Goal: Find contact information: Find contact information

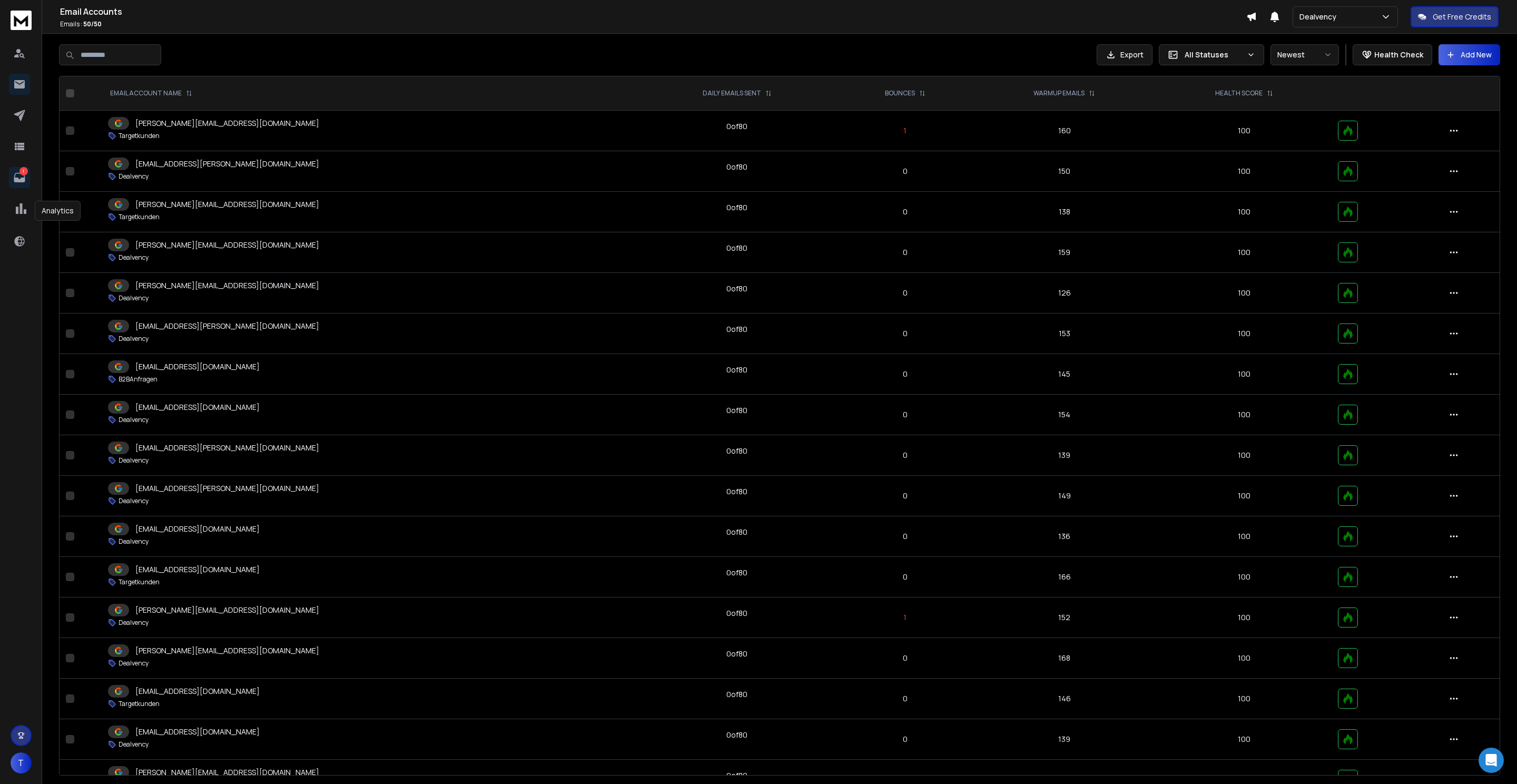
click at [13, 181] on icon at bounding box center [19, 177] width 12 height 12
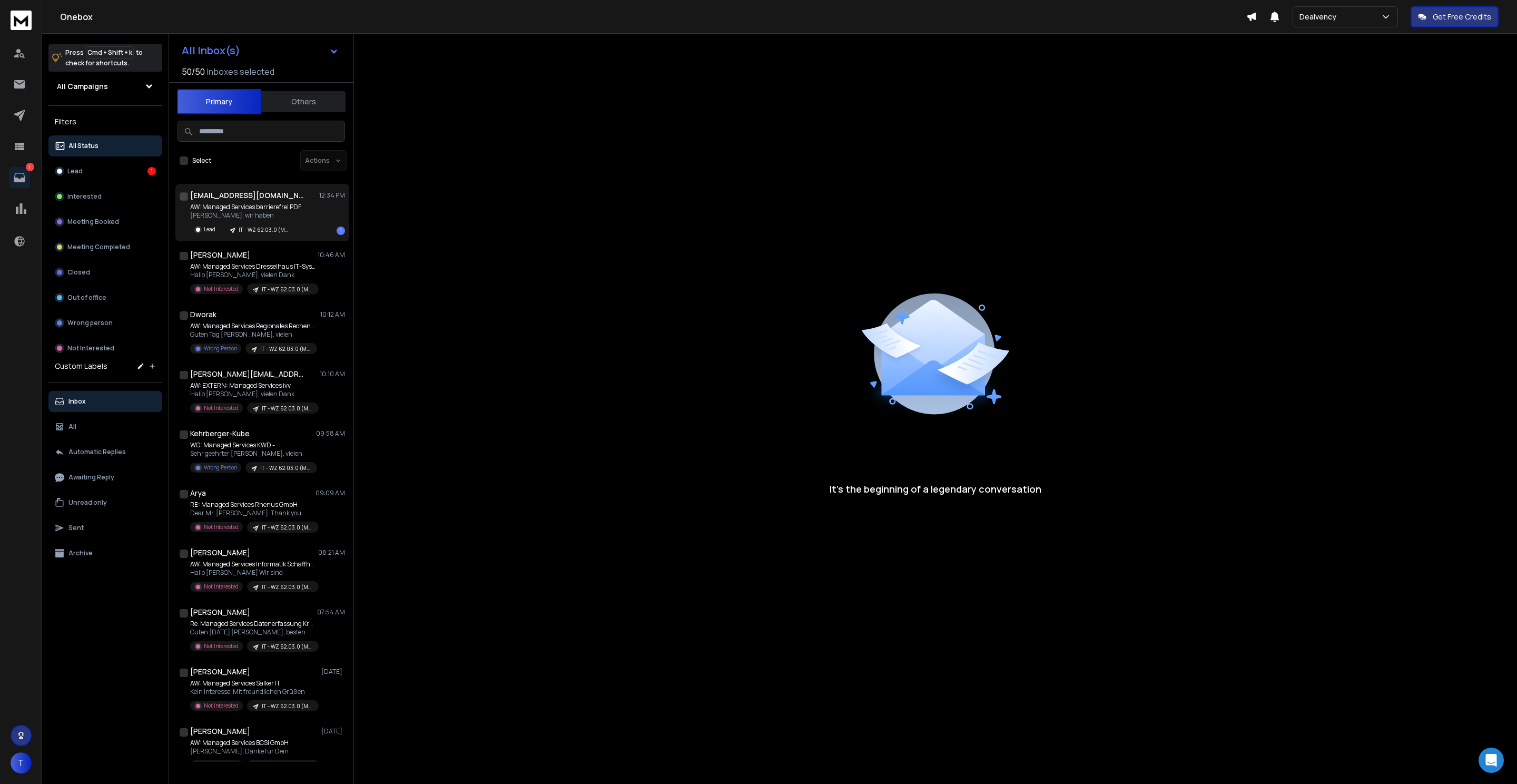
click at [277, 211] on p "[PERSON_NAME], wir haben" at bounding box center [246, 215] width 111 height 9
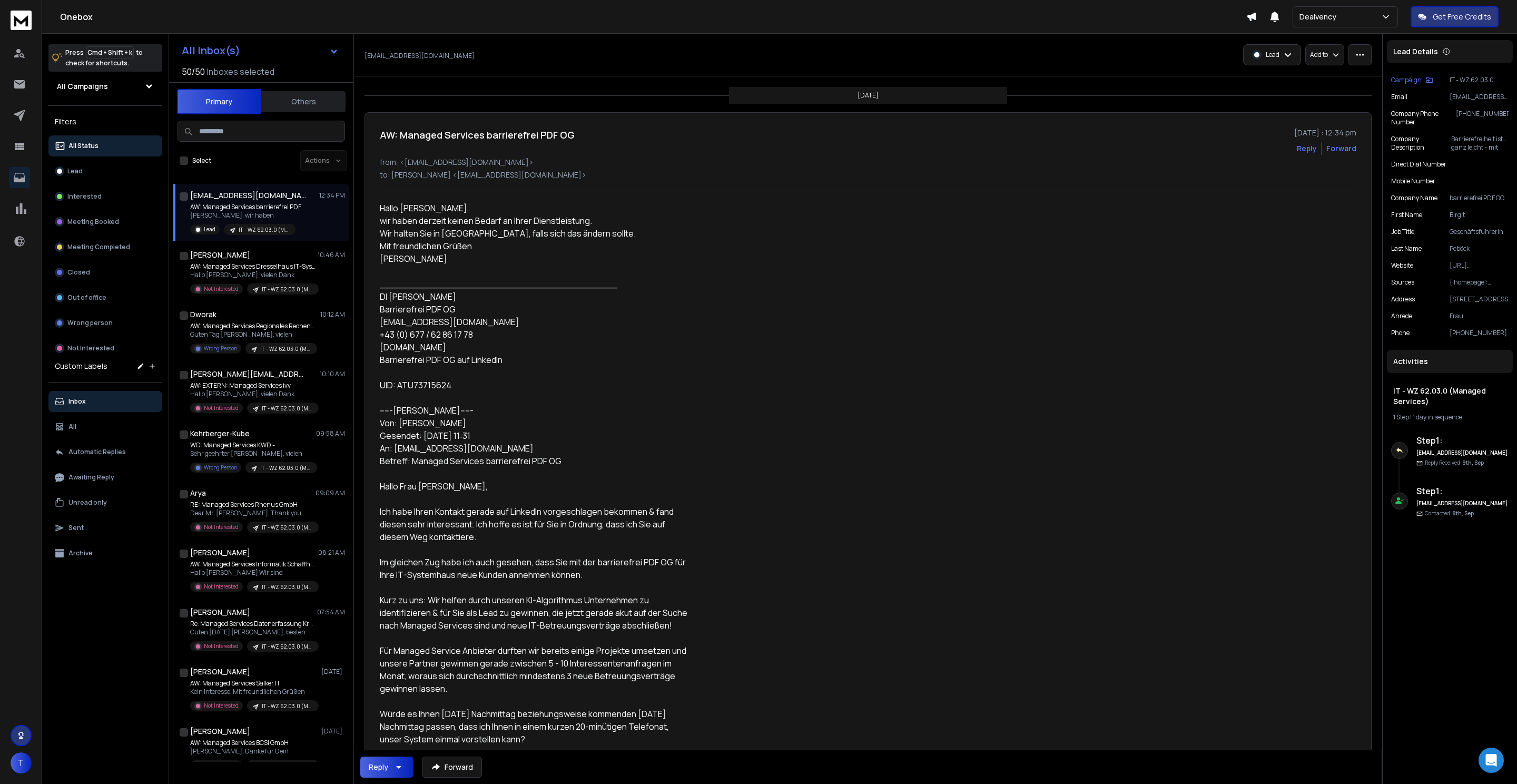
click at [536, 245] on div "[PERSON_NAME], wir haben derzeit keinen Bedarf an Ihrer Dienstleistung. Wir hal…" at bounding box center [537, 616] width 316 height 830
click at [565, 236] on div "[PERSON_NAME], wir haben derzeit keinen Bedarf an Ihrer Dienstleistung. Wir hal…" at bounding box center [537, 616] width 316 height 830
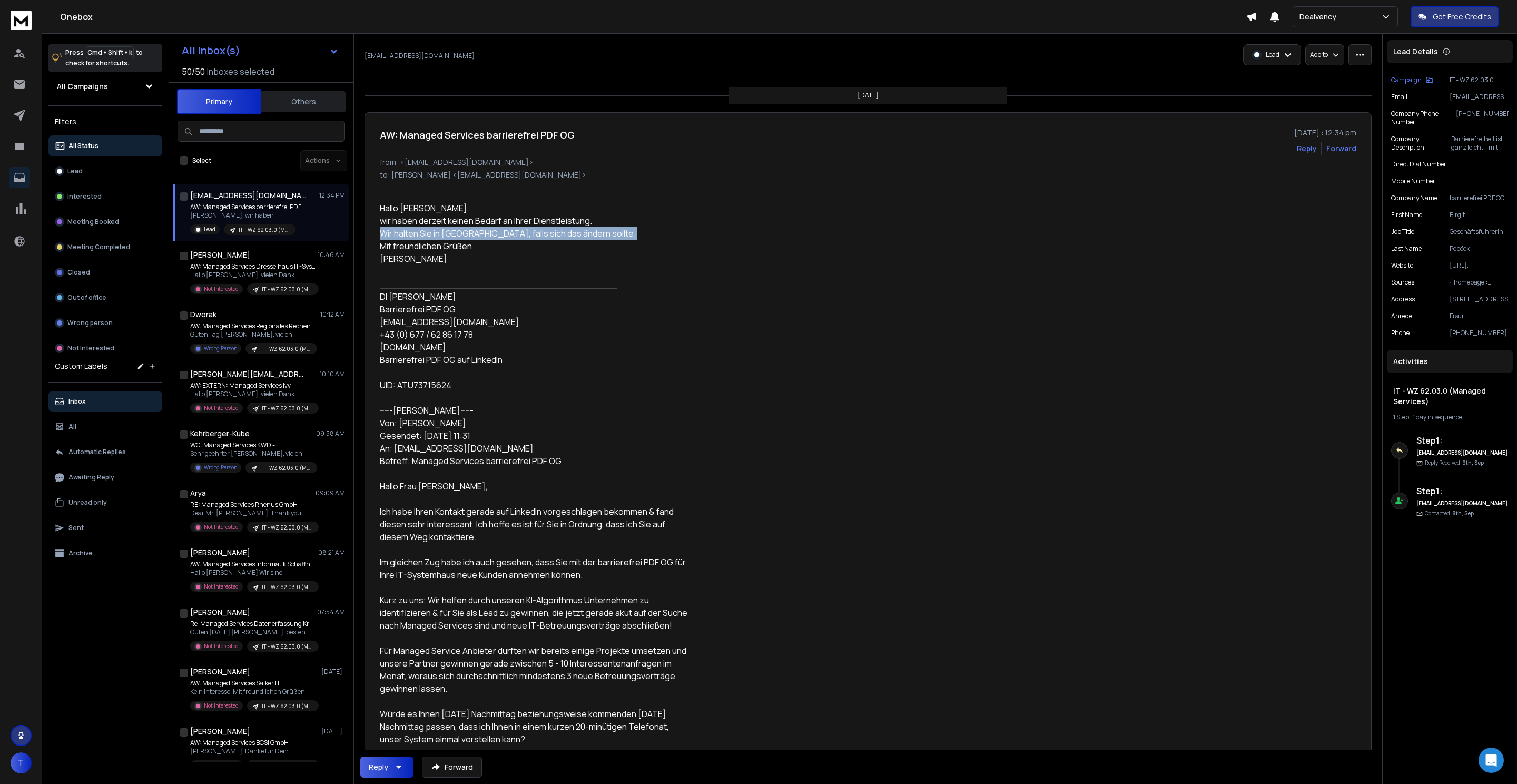
click at [565, 236] on div "[PERSON_NAME], wir haben derzeit keinen Bedarf an Ihrer Dienstleistung. Wir hal…" at bounding box center [537, 616] width 316 height 830
click at [587, 236] on div "[PERSON_NAME], wir haben derzeit keinen Bedarf an Ihrer Dienstleistung. Wir hal…" at bounding box center [537, 616] width 316 height 830
click at [1272, 54] on p "Lead" at bounding box center [1272, 54] width 14 height 9
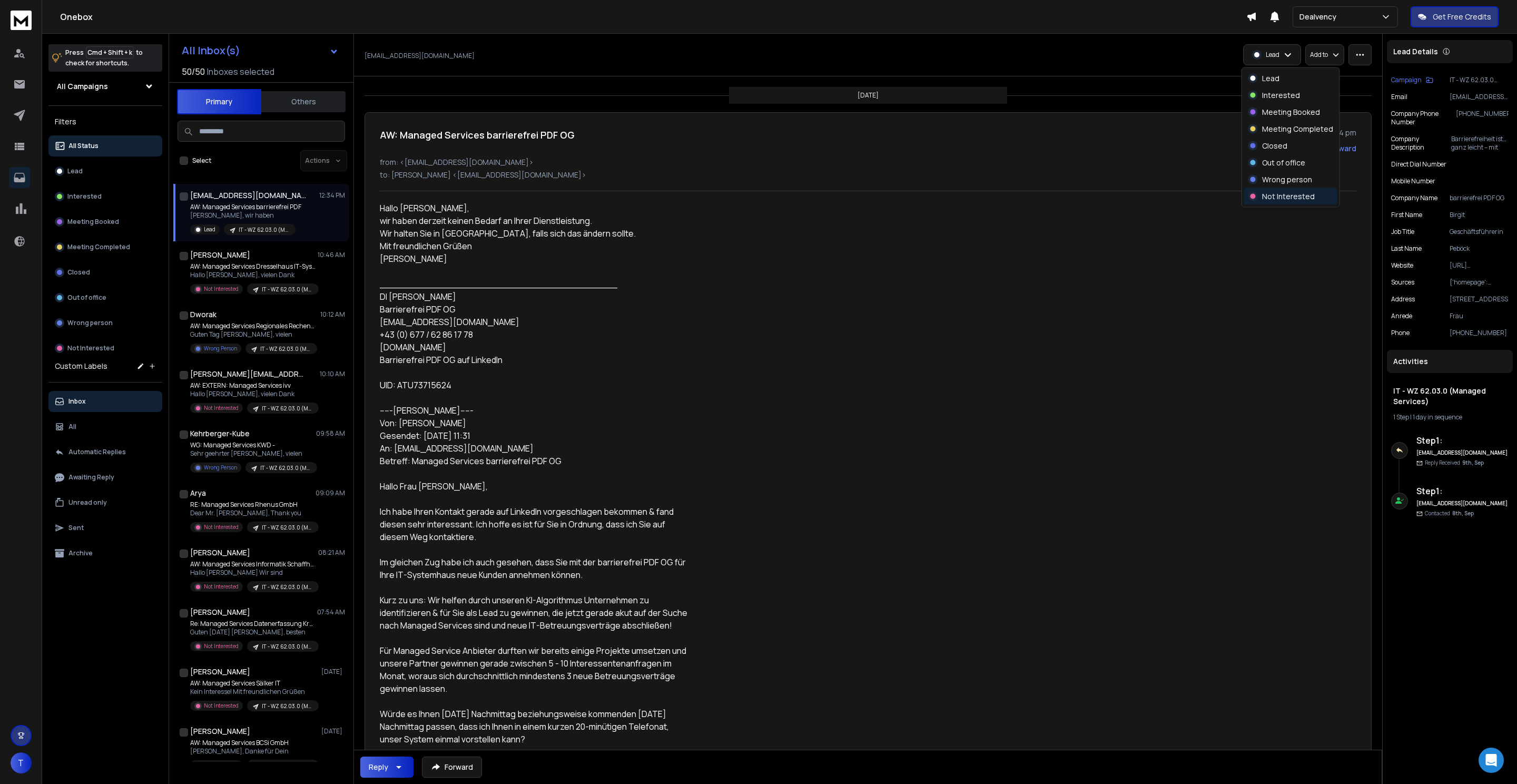
click at [1260, 190] on div "Not Interested" at bounding box center [1291, 196] width 93 height 17
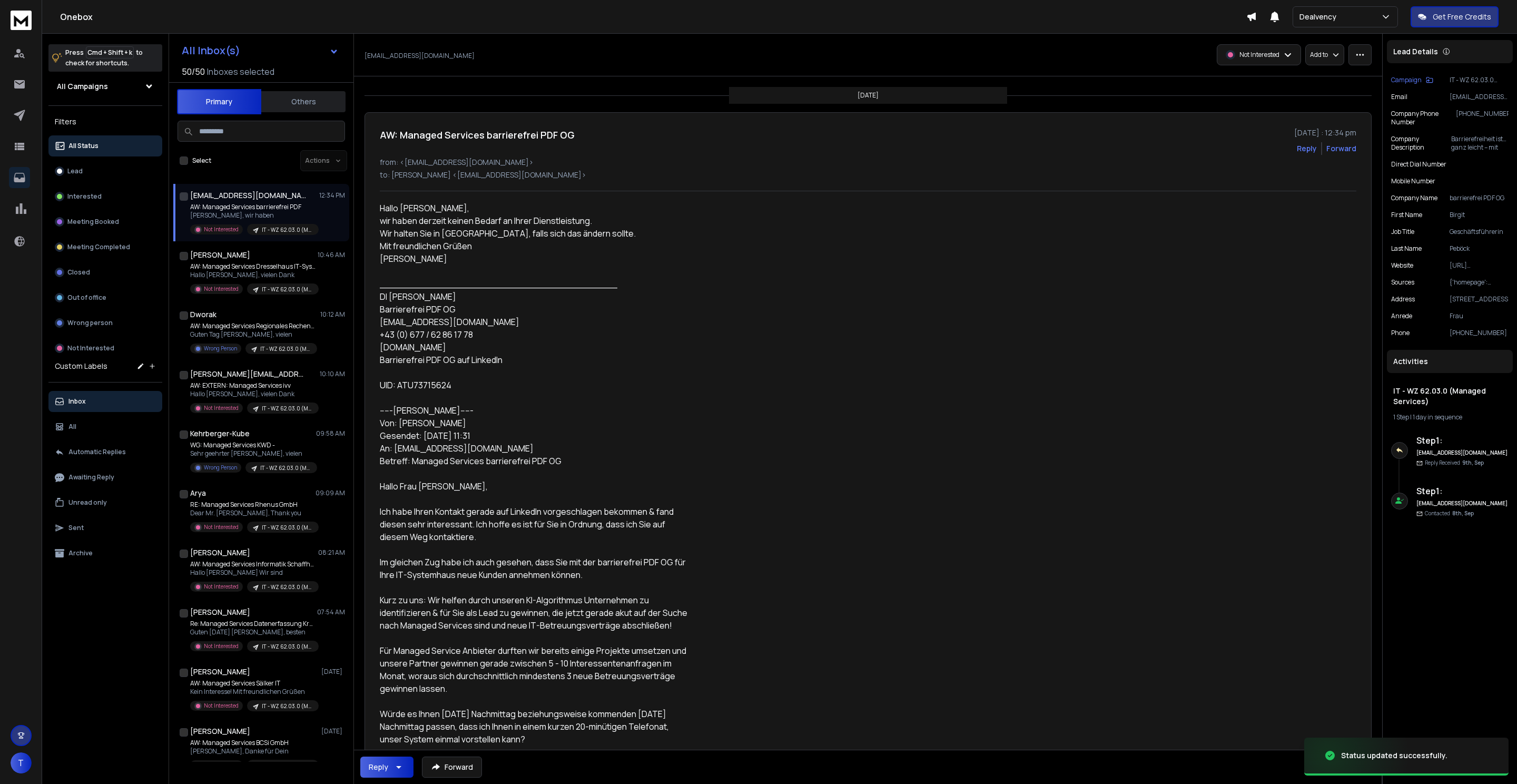
click at [277, 122] on input at bounding box center [261, 131] width 168 height 21
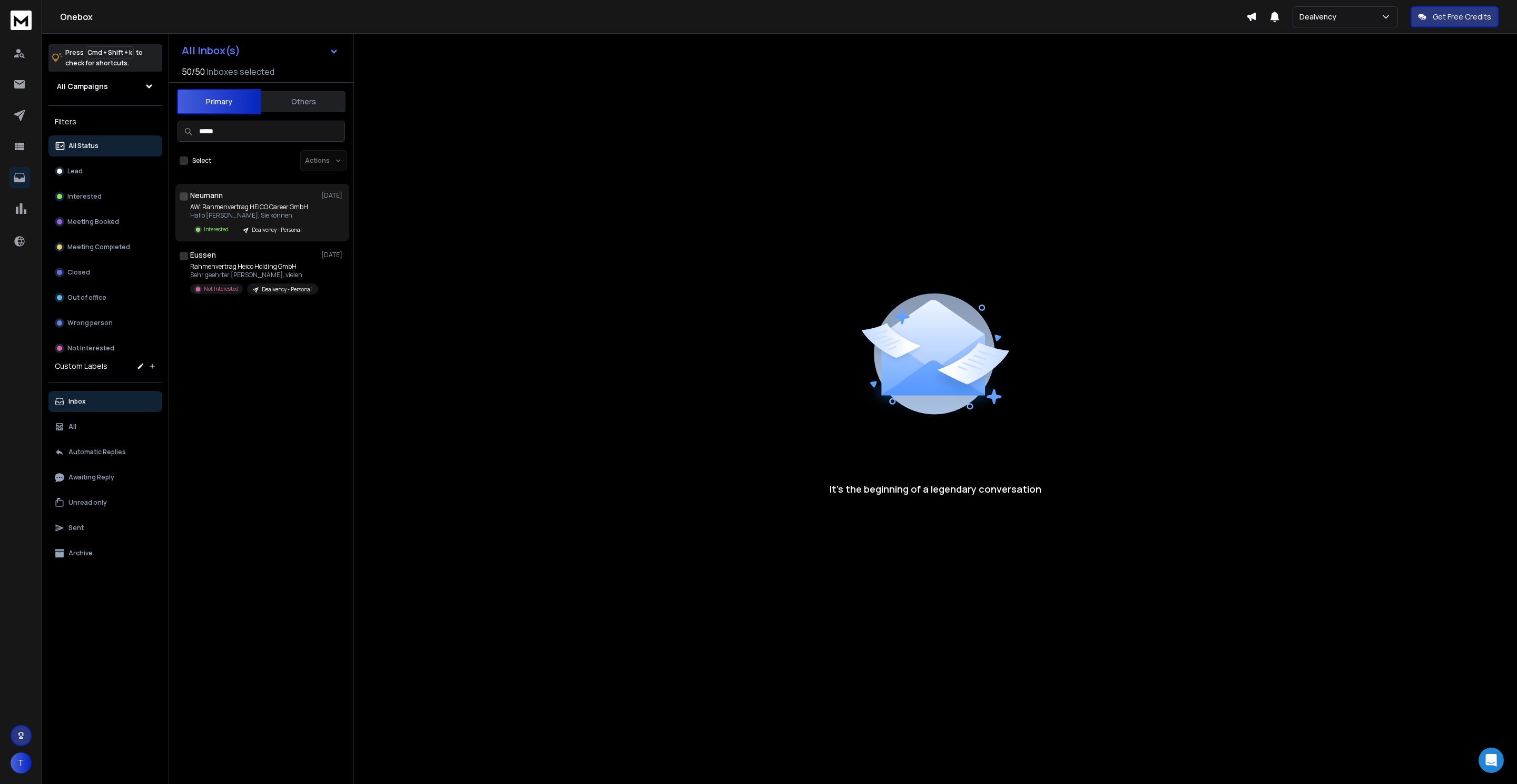
type input "*****"
click at [254, 205] on p "AW: Rahmenvertrag HEICO Career GmbH" at bounding box center [249, 207] width 118 height 9
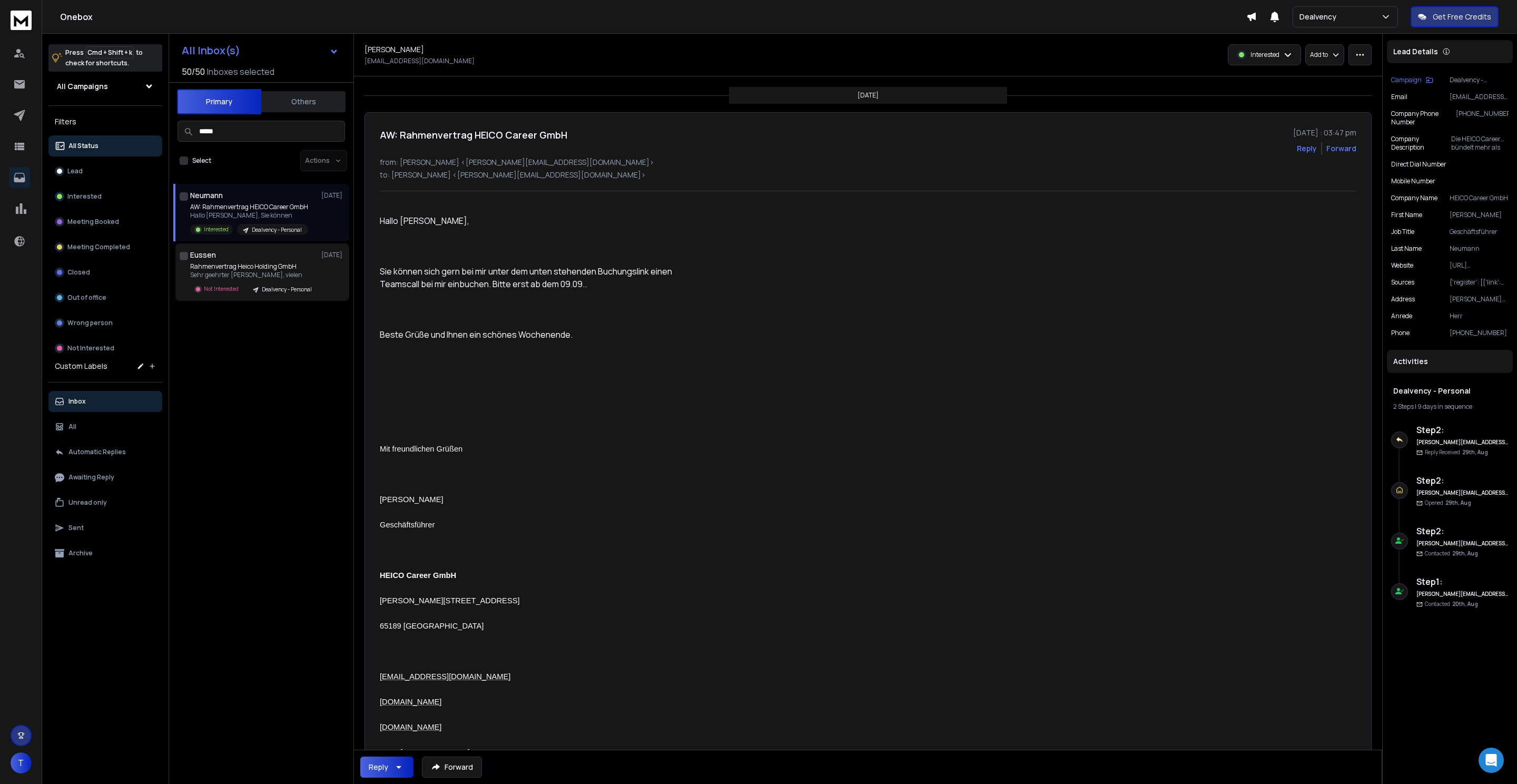
click at [308, 266] on p "Rahmenvertrag Heico Holding GmbH" at bounding box center [253, 266] width 126 height 9
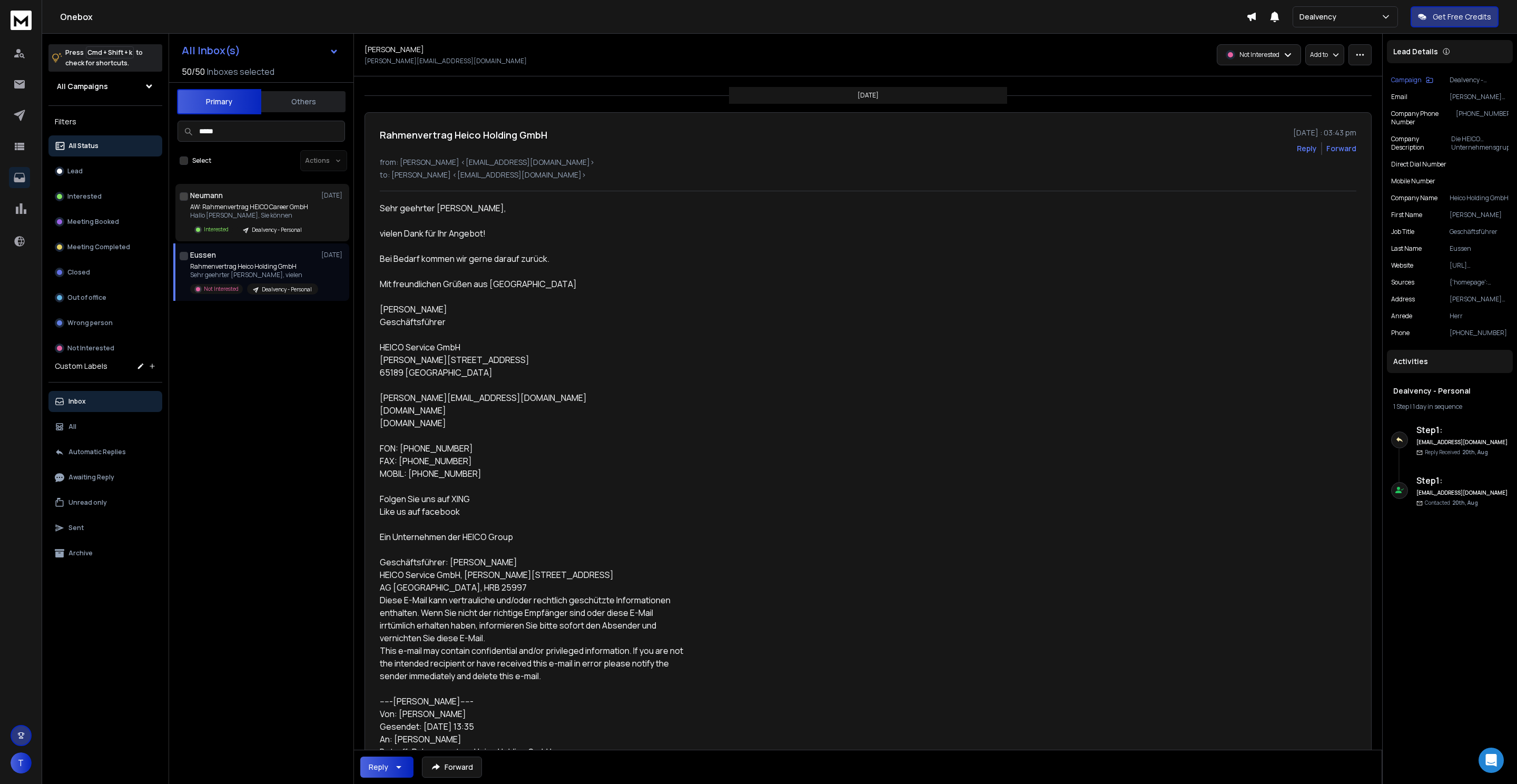
click at [287, 207] on p "AW: Rahmenvertrag HEICO Career GmbH" at bounding box center [249, 207] width 118 height 9
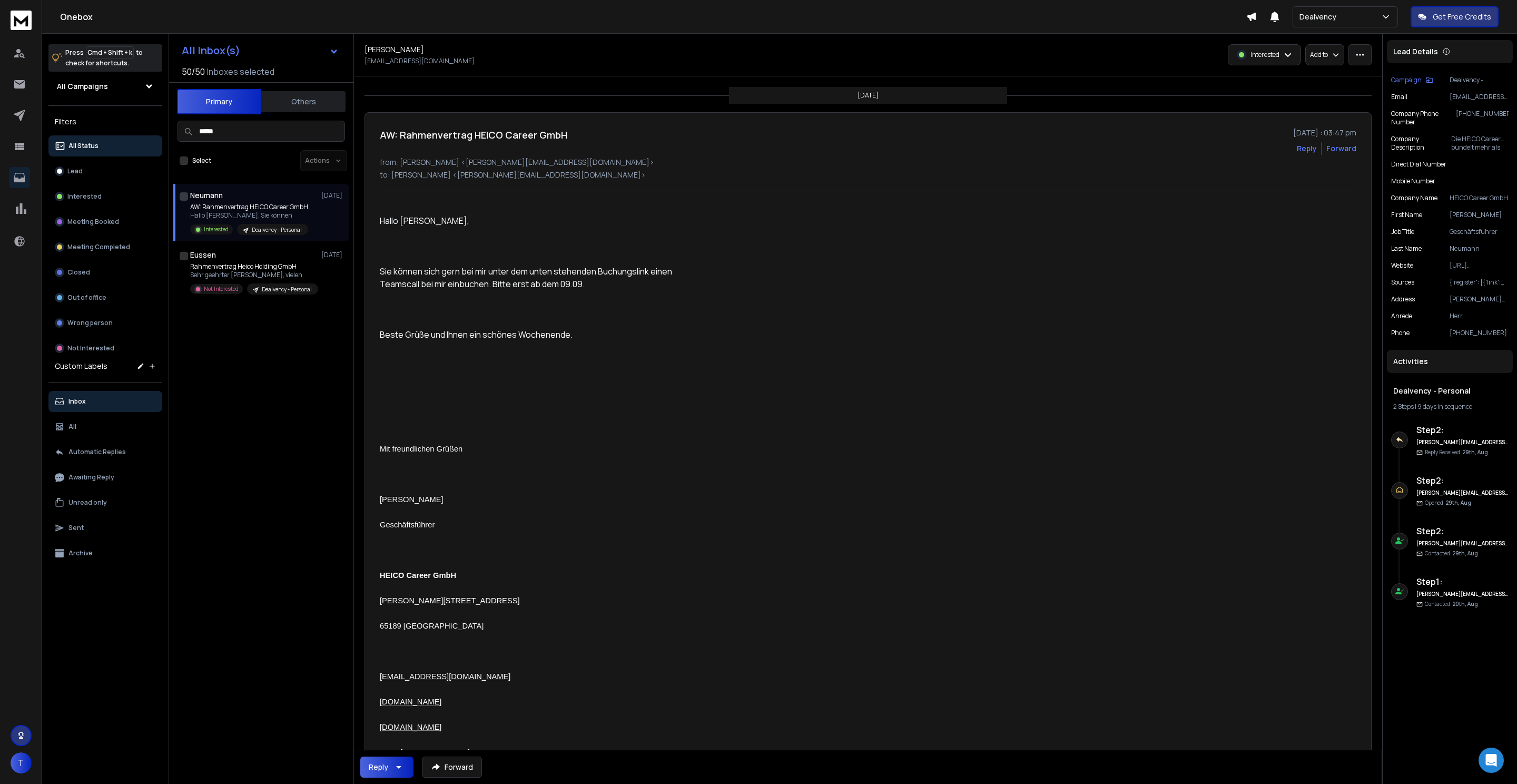
click at [485, 277] on span "Sie können sich gern bei mir unter dem unten stehenden Buchungslink einen Teams…" at bounding box center [526, 277] width 294 height 24
click at [544, 277] on span "Sie können sich gern bei mir unter dem unten stehenden Buchungslink einen Teams…" at bounding box center [526, 277] width 294 height 24
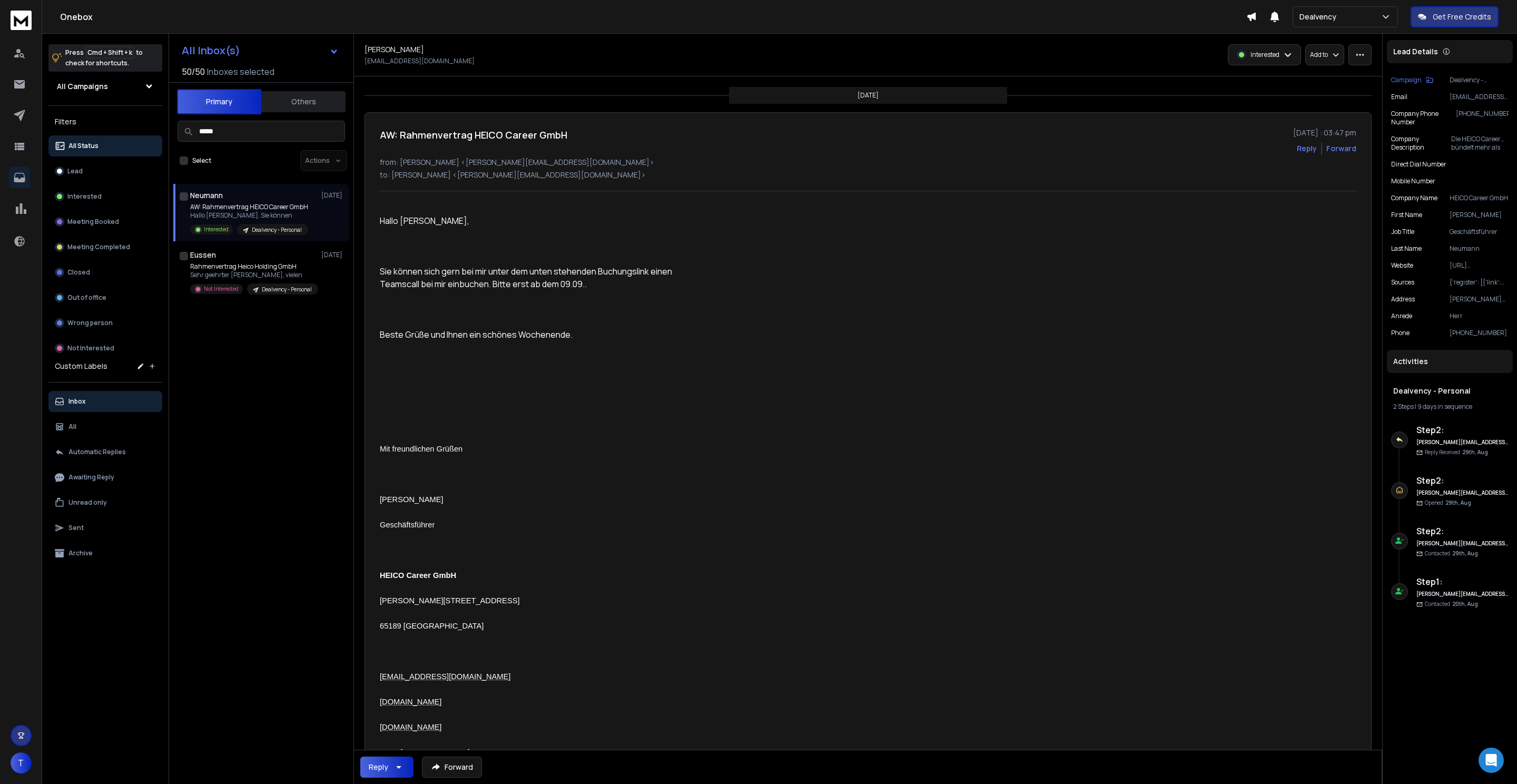
click at [544, 277] on span "Sie können sich gern bei mir unter dem unten stehenden Buchungslink einen Teams…" at bounding box center [526, 277] width 294 height 24
click at [606, 286] on p "Sie können sich gern bei mir unter dem unten stehenden Buchungslink einen Teams…" at bounding box center [533, 277] width 308 height 26
click at [652, 286] on p "Sie können sich gern bei mir unter dem unten stehenden Buchungslink einen Teams…" at bounding box center [533, 277] width 308 height 26
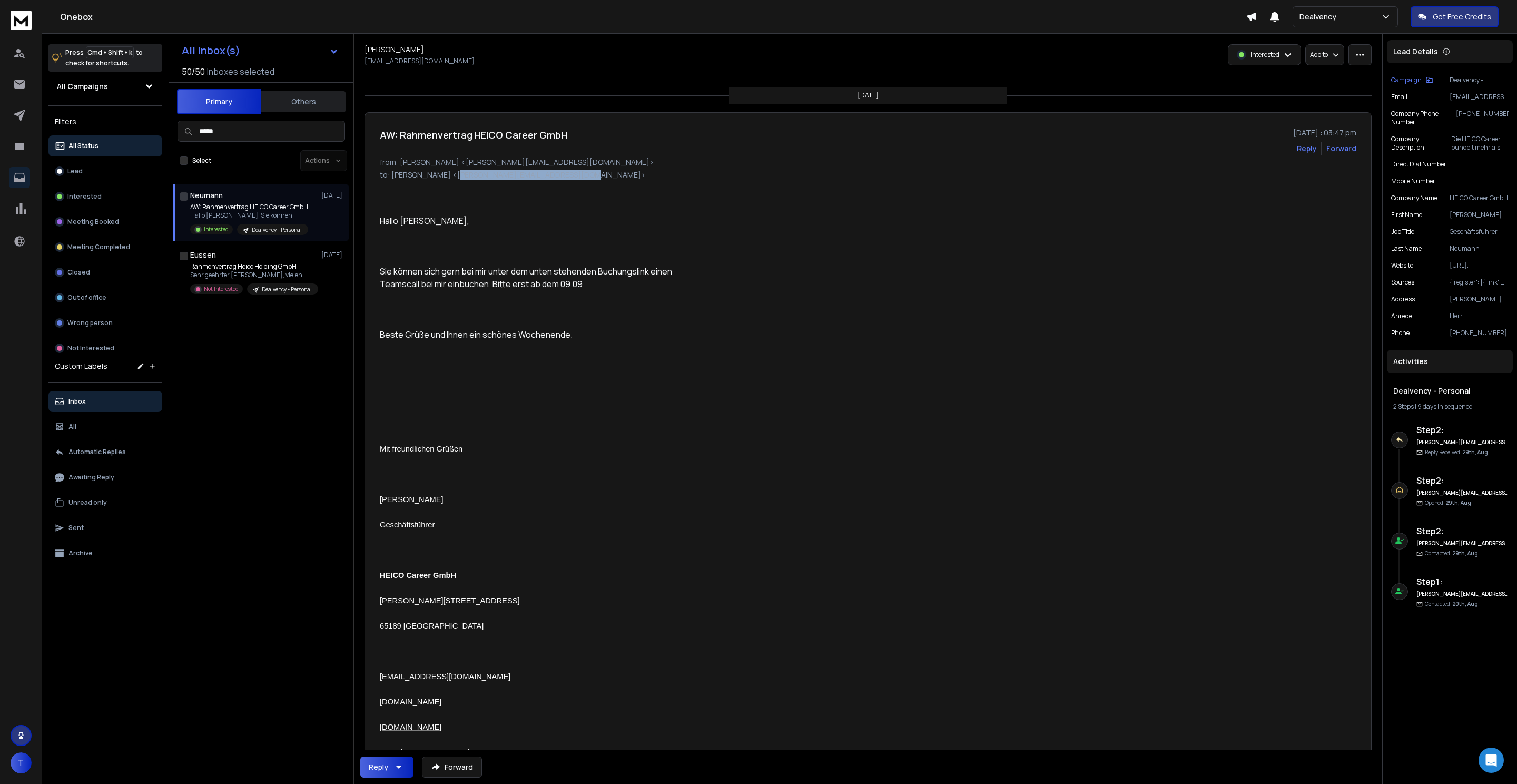
drag, startPoint x: 455, startPoint y: 174, endPoint x: 579, endPoint y: 177, distance: 124.0
click at [579, 177] on p "to: [PERSON_NAME] <[PERSON_NAME][EMAIL_ADDRESS][DOMAIN_NAME]>" at bounding box center [868, 175] width 976 height 10
copy p "[PERSON_NAME][EMAIL_ADDRESS][DOMAIN_NAME]"
